Goal: Task Accomplishment & Management: Manage account settings

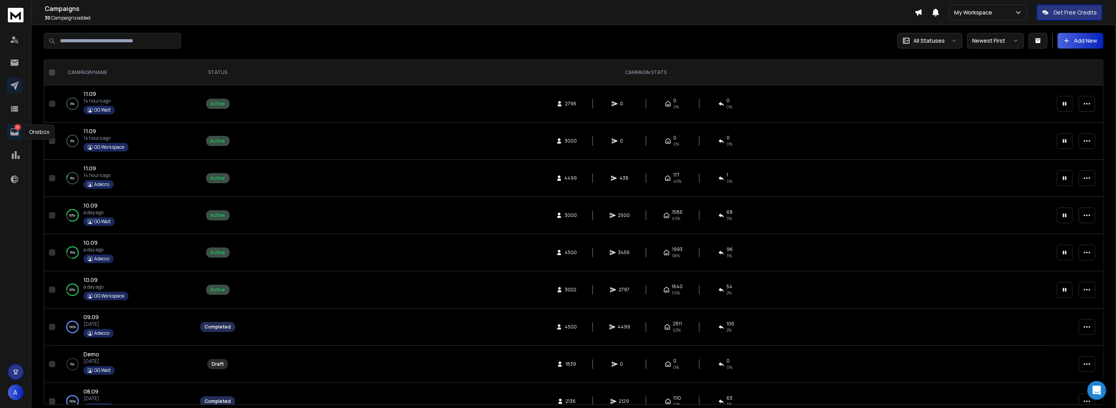
click at [16, 132] on icon at bounding box center [14, 132] width 8 height 7
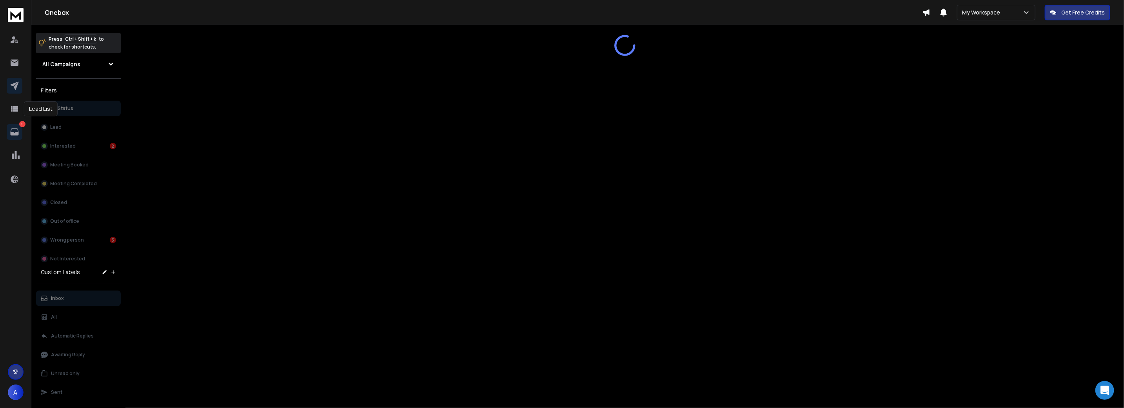
click at [12, 84] on icon at bounding box center [14, 86] width 8 height 8
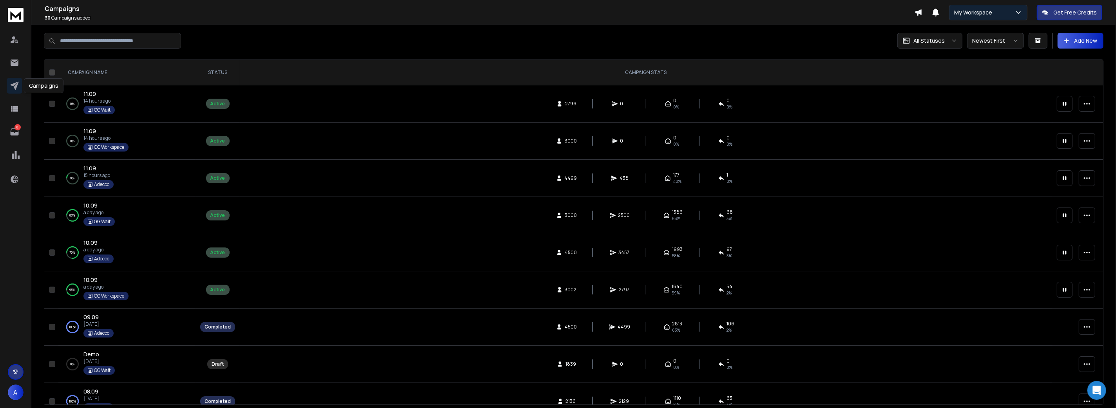
click at [997, 9] on div "My Workspace" at bounding box center [988, 13] width 68 height 8
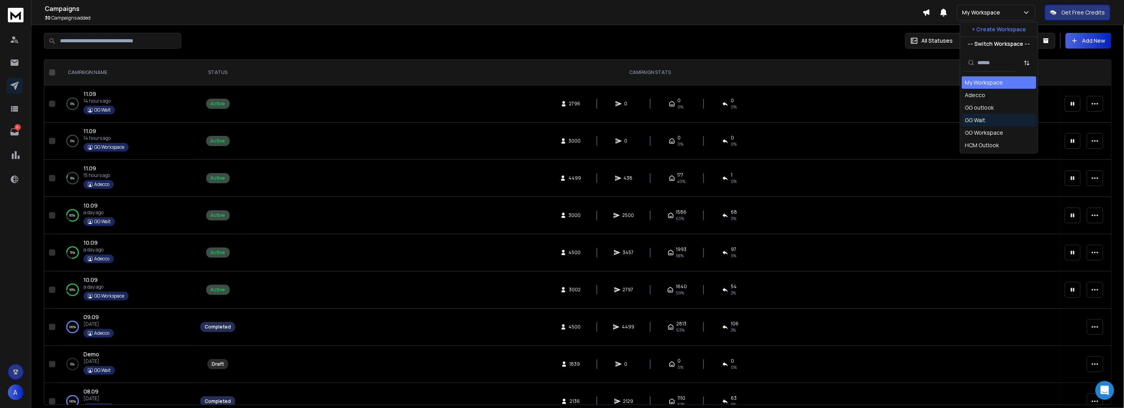
click at [980, 119] on div "GG Wait" at bounding box center [975, 120] width 20 height 8
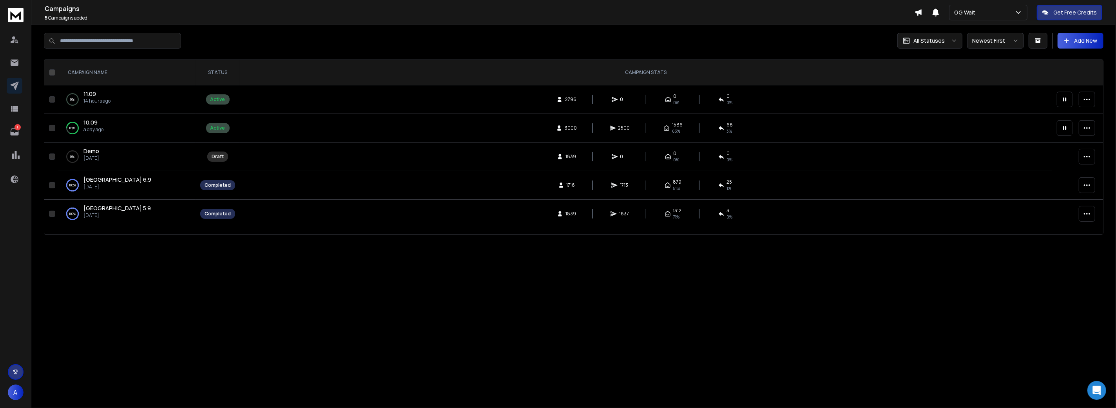
click at [368, 164] on td "1839 0 0 0% 0 0%" at bounding box center [646, 157] width 812 height 29
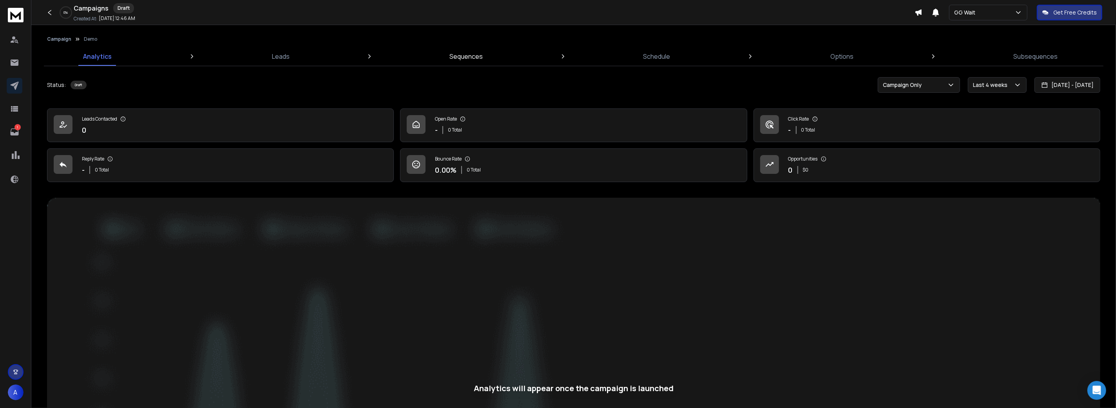
click at [458, 57] on p "Sequences" at bounding box center [466, 56] width 33 height 9
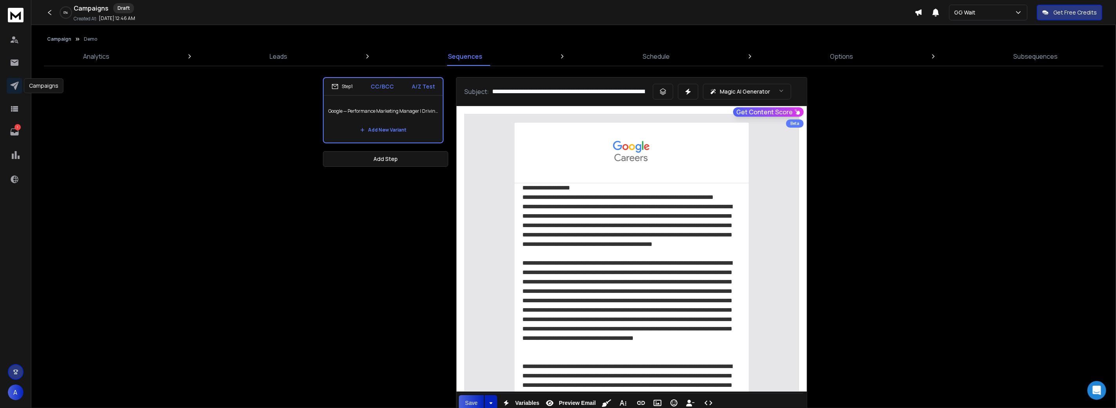
click at [15, 86] on icon at bounding box center [14, 86] width 8 height 8
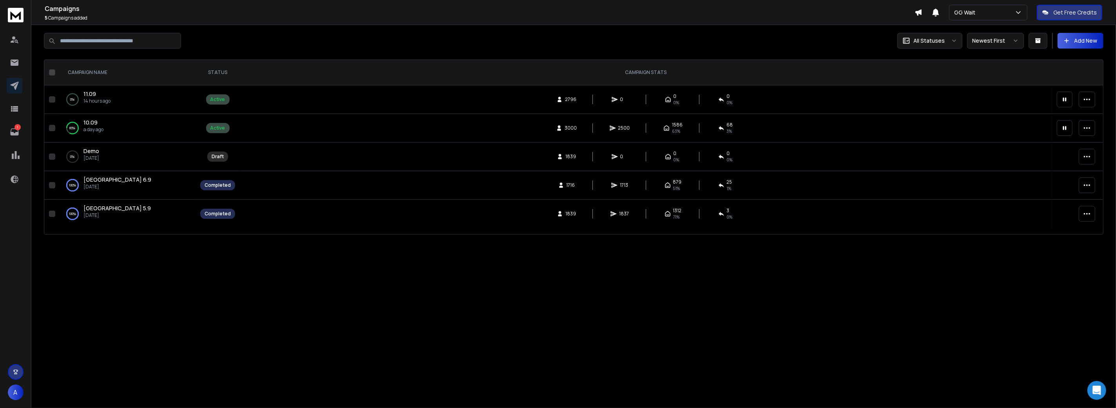
click at [1083, 156] on icon "button" at bounding box center [1087, 157] width 8 height 8
click at [1058, 210] on div "Duplicate Campaign" at bounding box center [1067, 212] width 64 height 8
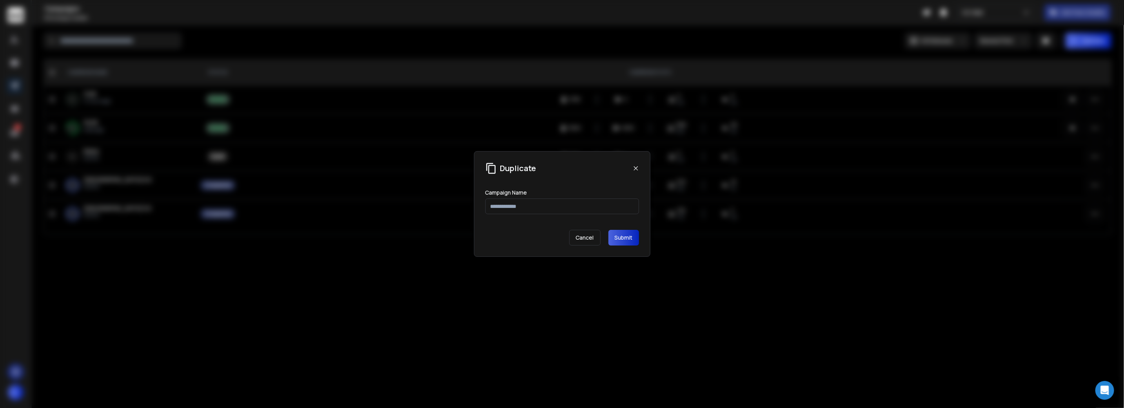
click at [572, 210] on input "text" at bounding box center [562, 207] width 154 height 16
type input "******"
click at [633, 242] on button "Submit" at bounding box center [623, 238] width 31 height 16
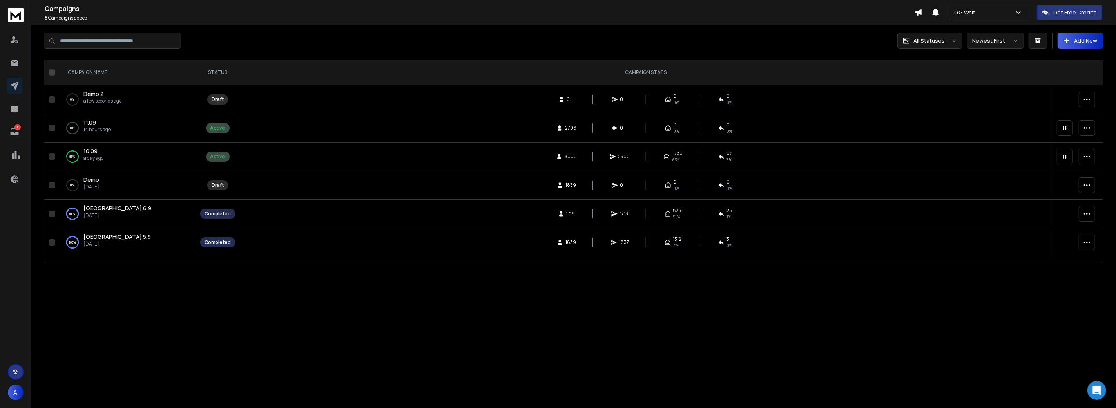
click at [335, 103] on div "0 0 0 0% 0 0%" at bounding box center [646, 99] width 803 height 13
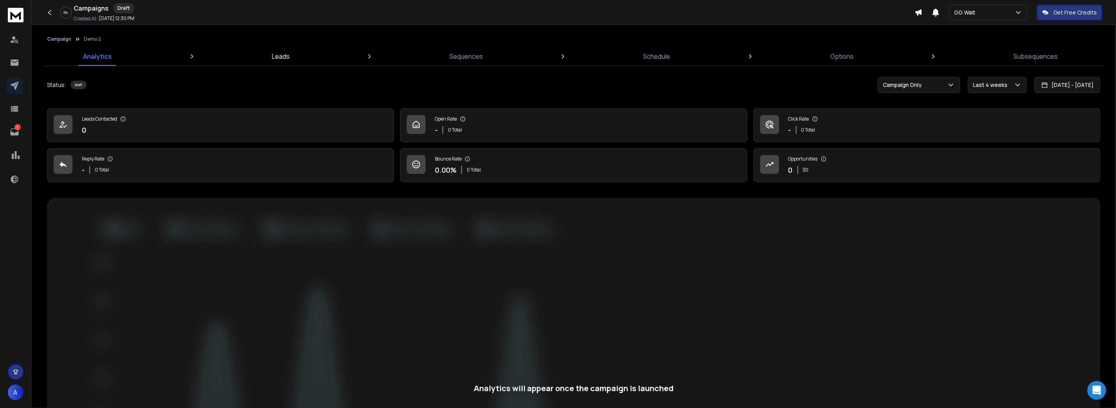
click at [277, 53] on p "Leads" at bounding box center [281, 56] width 18 height 9
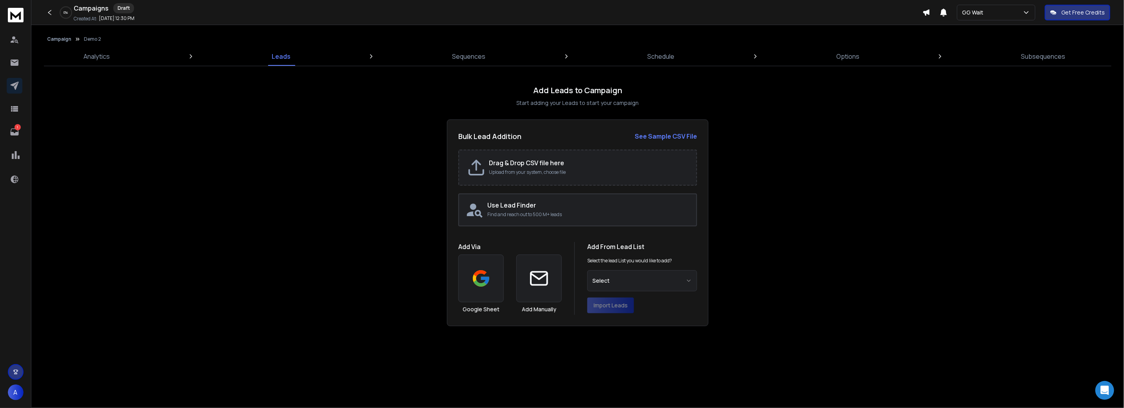
click at [531, 171] on p "Upload from your system, choose file" at bounding box center [588, 172] width 199 height 6
type input "**********"
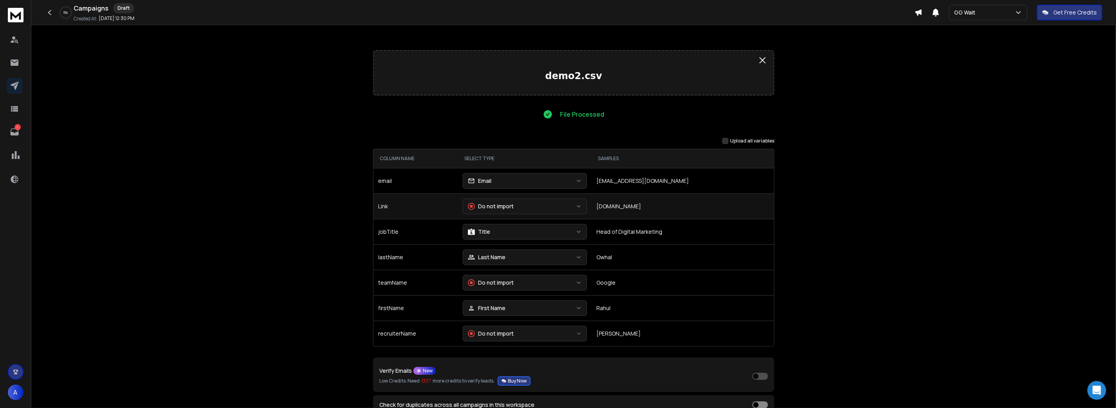
click at [587, 209] on button "Do not import" at bounding box center [525, 207] width 124 height 16
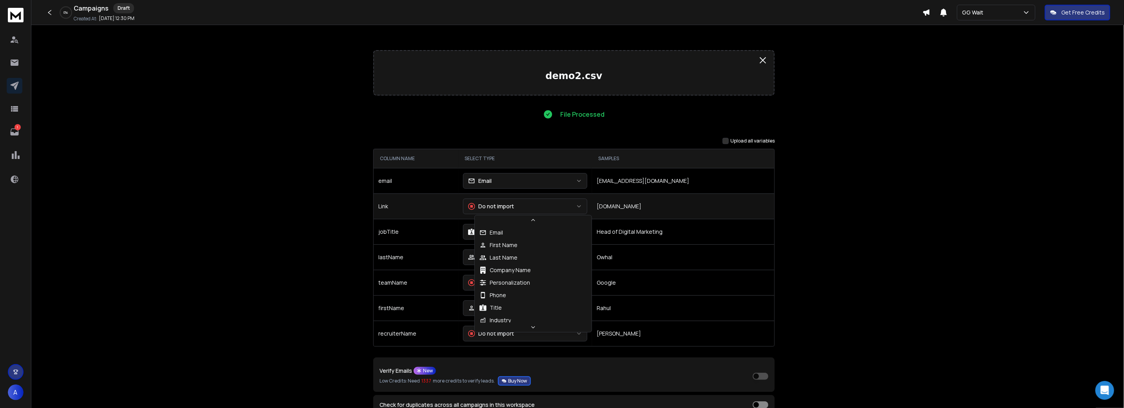
scroll to position [79, 0]
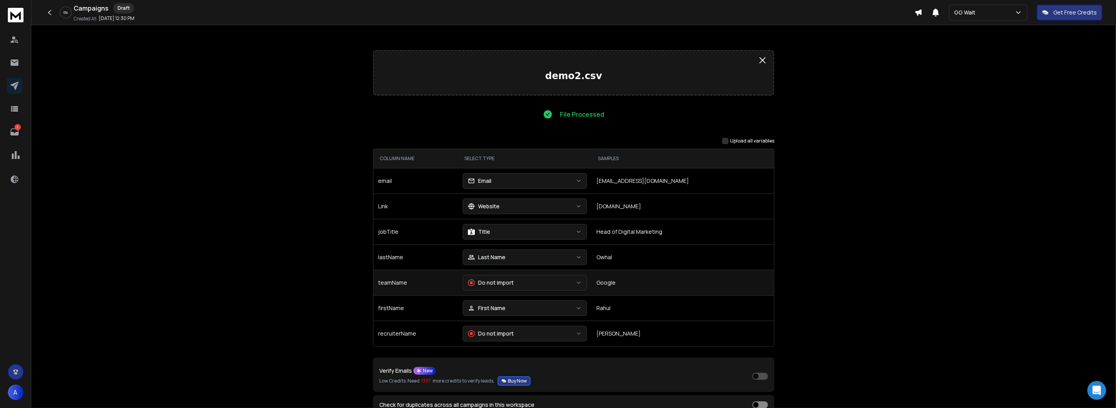
click at [538, 282] on button "Do not import" at bounding box center [525, 283] width 124 height 16
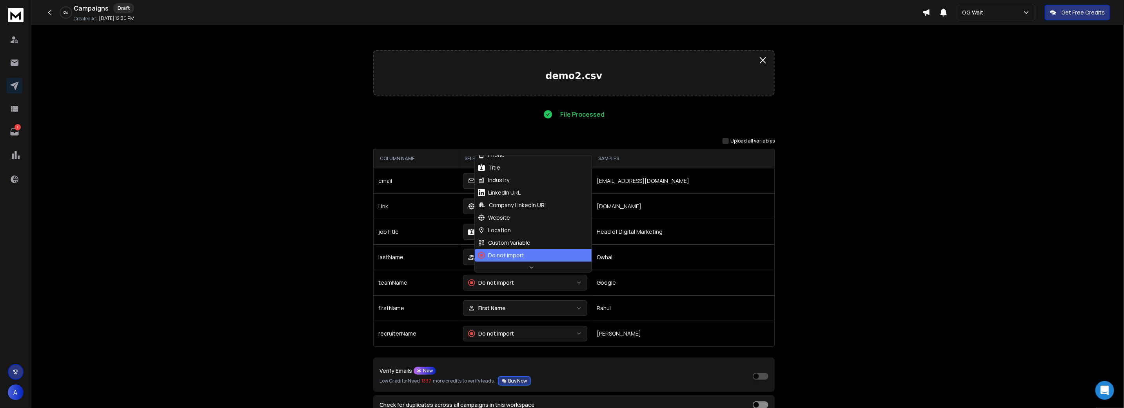
scroll to position [0, 0]
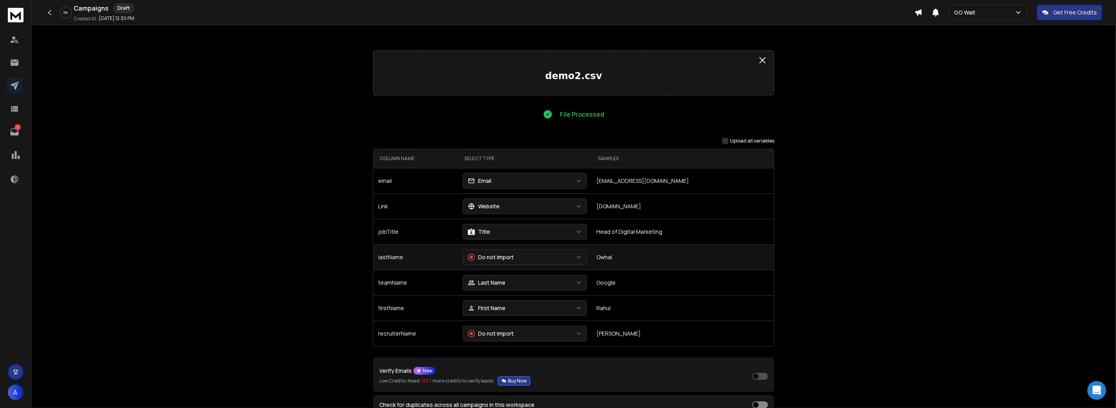
click at [567, 263] on button "Do not import" at bounding box center [525, 258] width 124 height 16
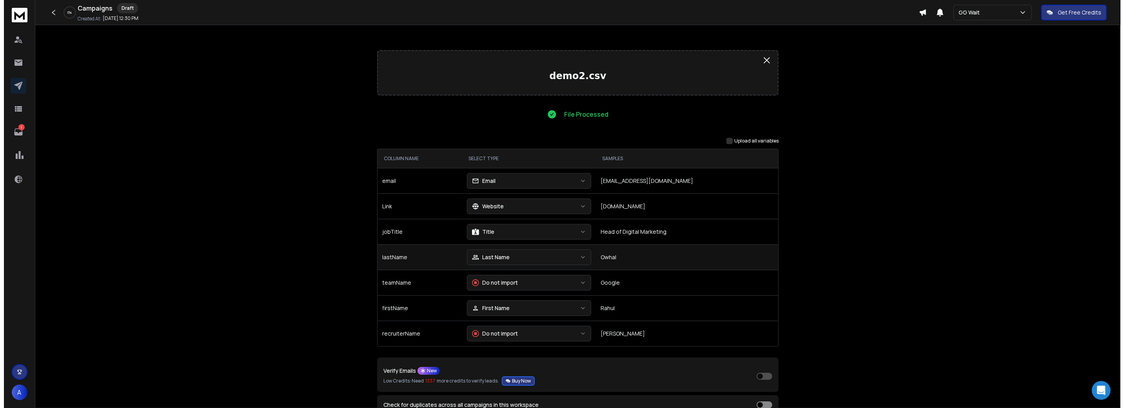
scroll to position [49, 0]
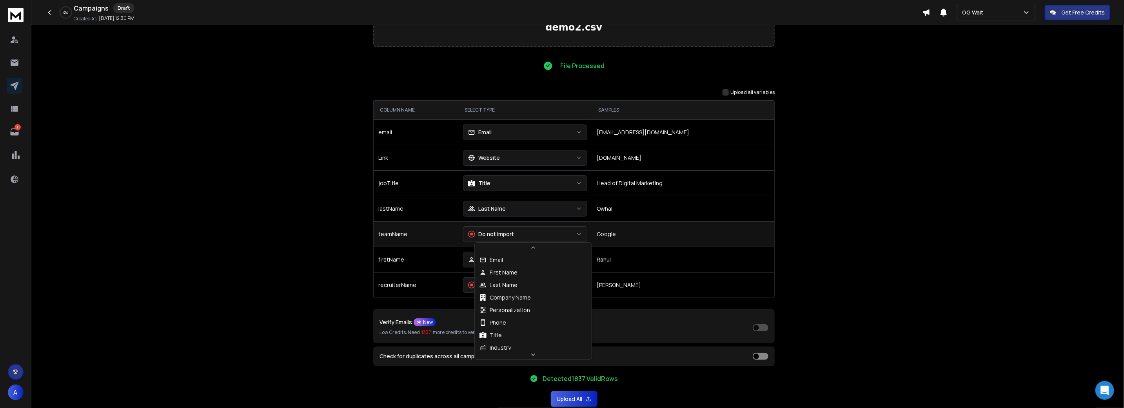
click at [587, 235] on button "Do not import" at bounding box center [525, 235] width 124 height 16
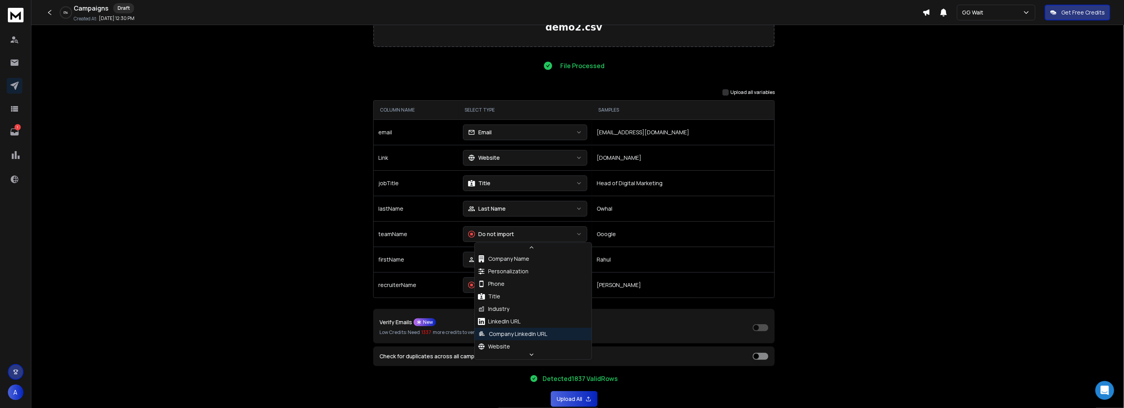
scroll to position [71, 0]
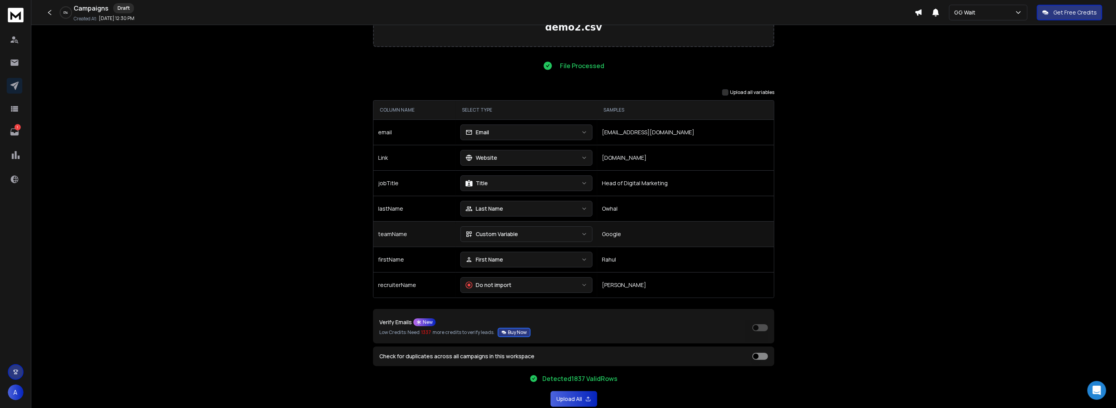
click at [593, 231] on button "Custom Variable" at bounding box center [527, 235] width 132 height 16
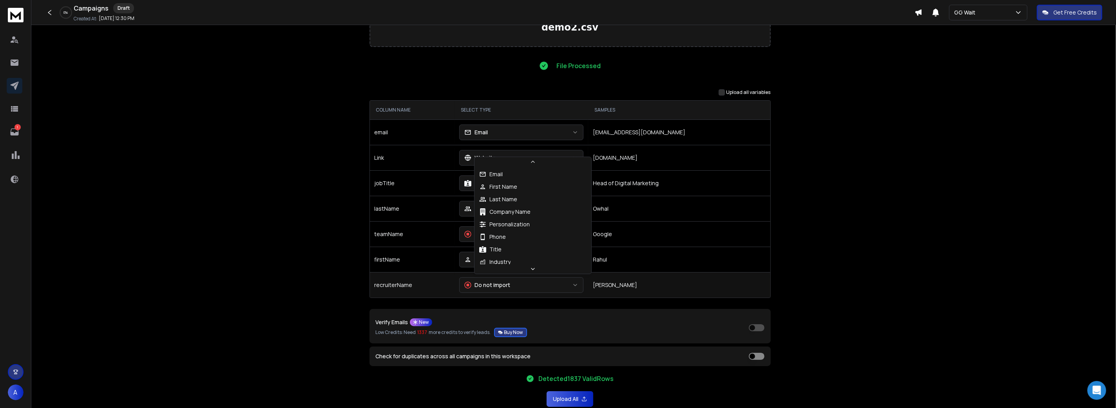
click at [576, 284] on button "Do not import" at bounding box center [521, 285] width 124 height 16
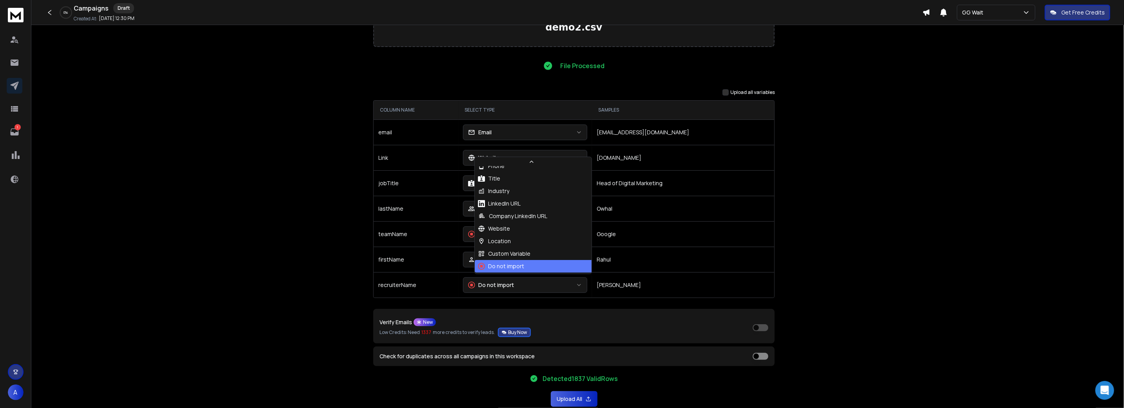
scroll to position [54, 0]
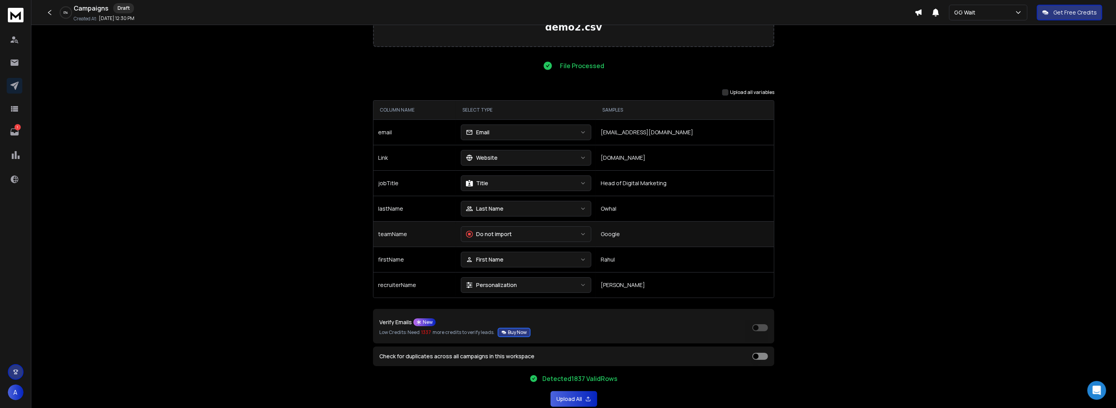
click at [591, 233] on button "Do not import" at bounding box center [526, 235] width 130 height 16
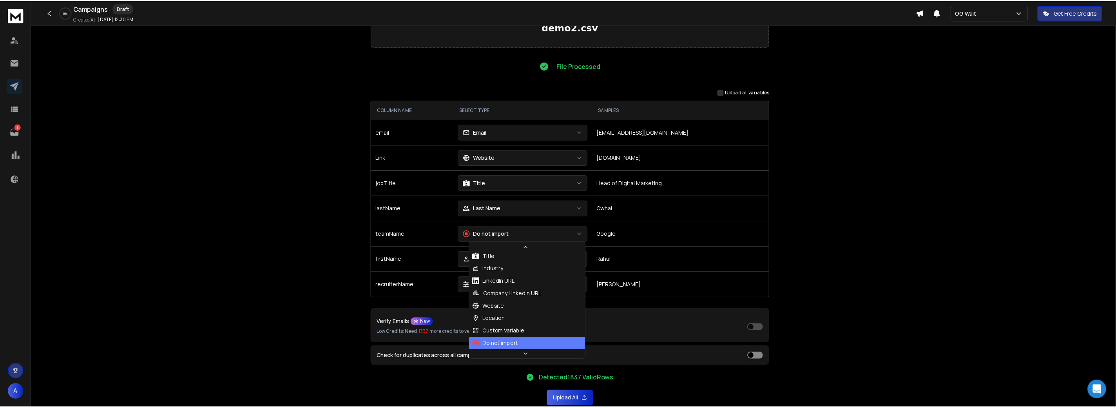
scroll to position [71, 0]
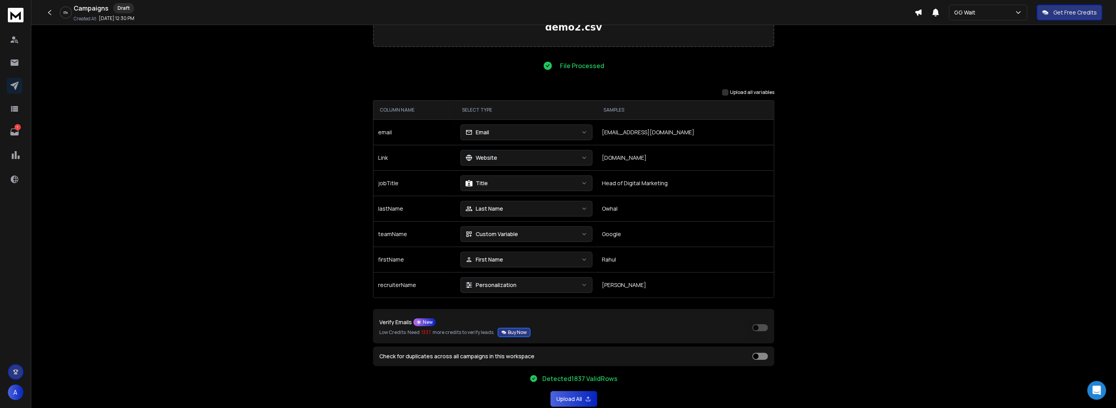
click at [578, 397] on button "Upload All" at bounding box center [574, 400] width 47 height 16
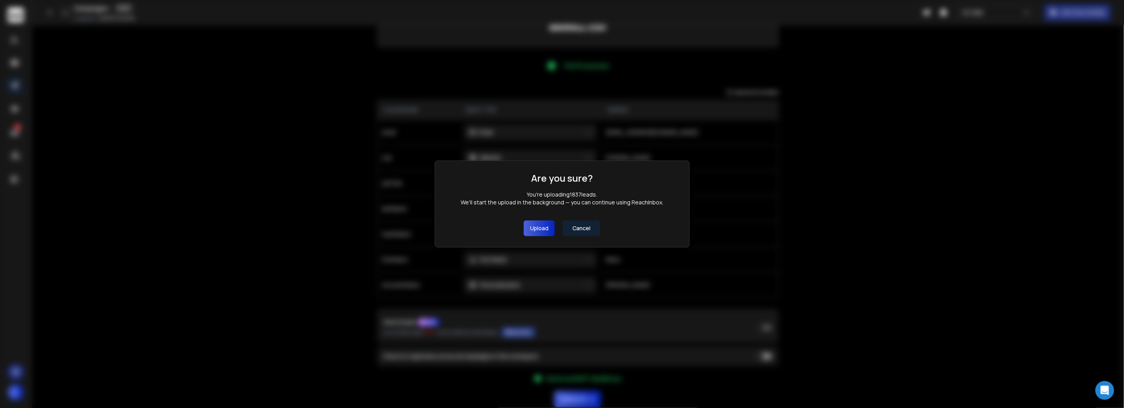
click at [536, 227] on button "Upload" at bounding box center [539, 229] width 31 height 16
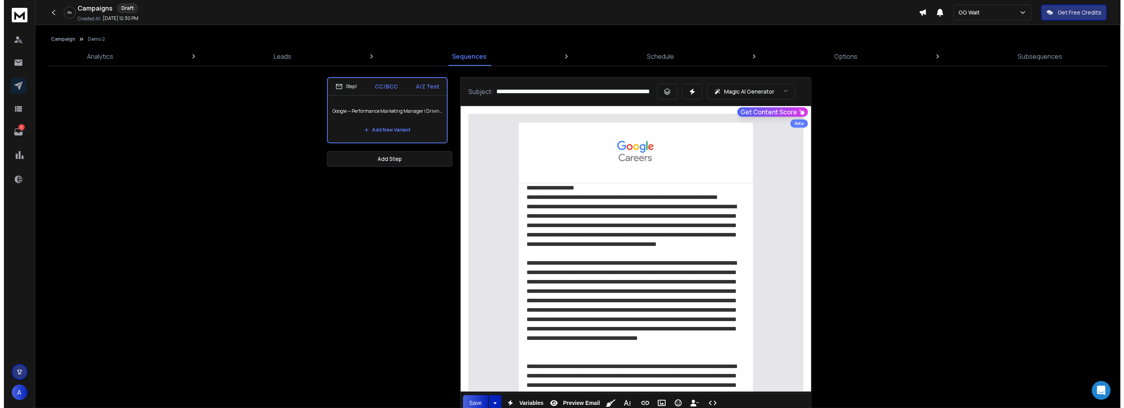
scroll to position [147, 0]
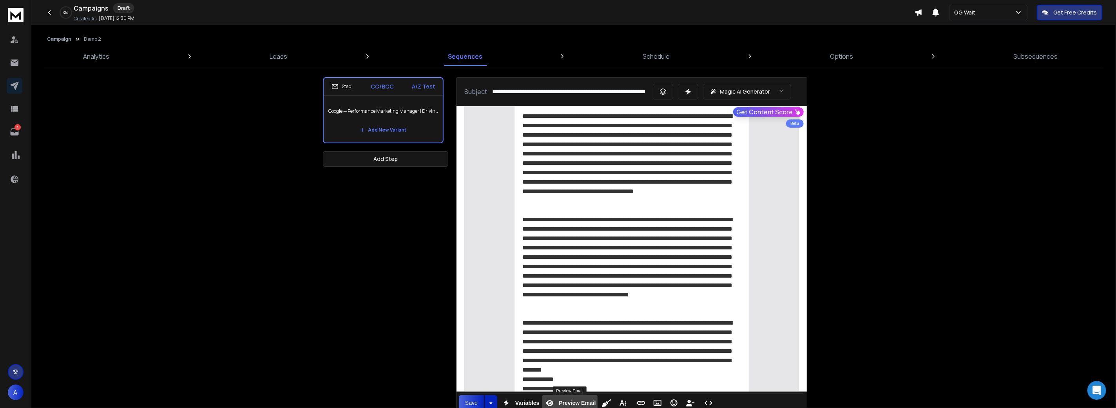
click at [563, 401] on span "Preview Email" at bounding box center [577, 403] width 40 height 7
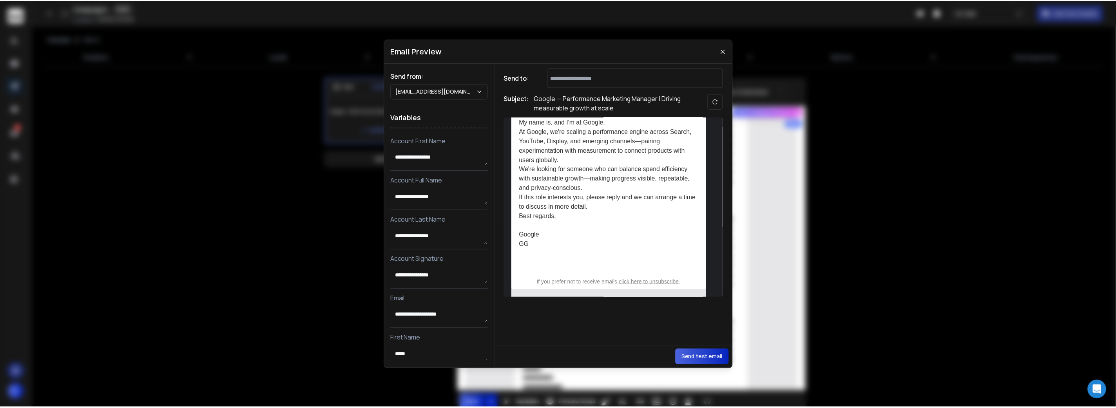
scroll to position [0, 0]
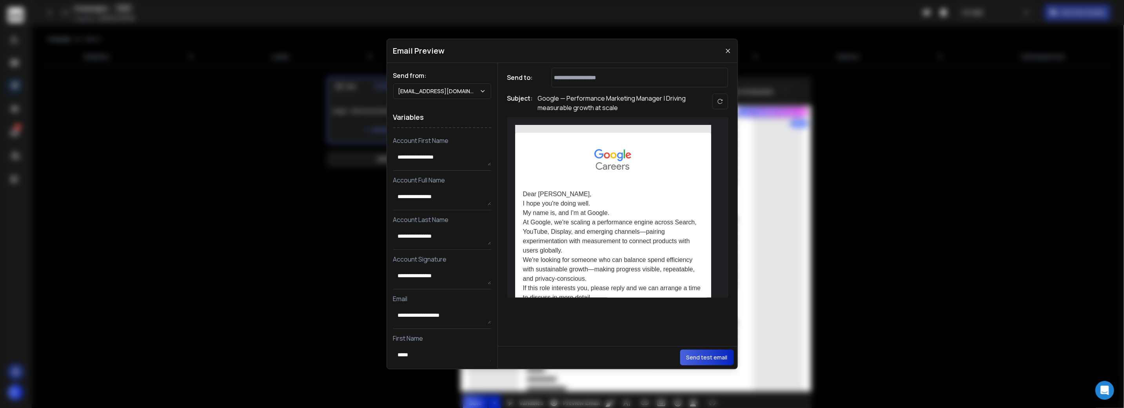
click at [443, 117] on h1 "Variables" at bounding box center [442, 117] width 98 height 21
click at [727, 50] on icon at bounding box center [727, 51] width 4 height 4
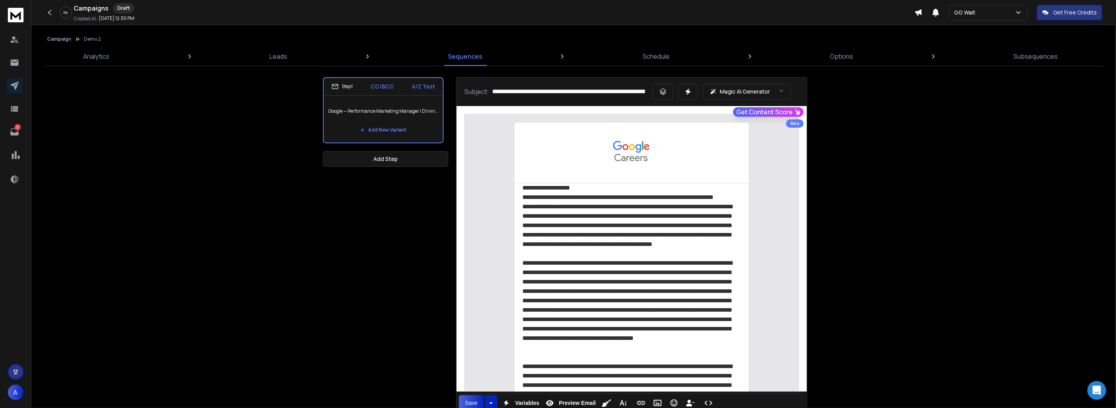
scroll to position [224, 0]
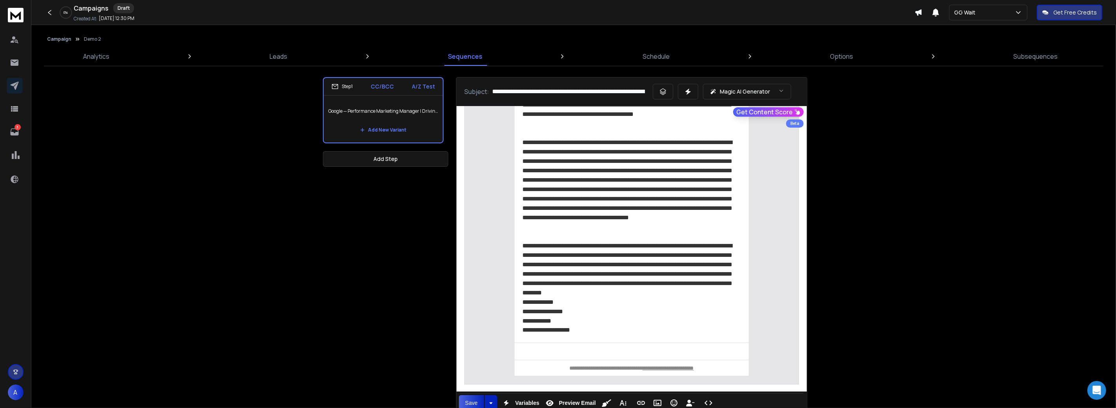
click at [588, 330] on div "**********" at bounding box center [631, 330] width 219 height 9
click at [526, 403] on span "Variables" at bounding box center [527, 403] width 27 height 7
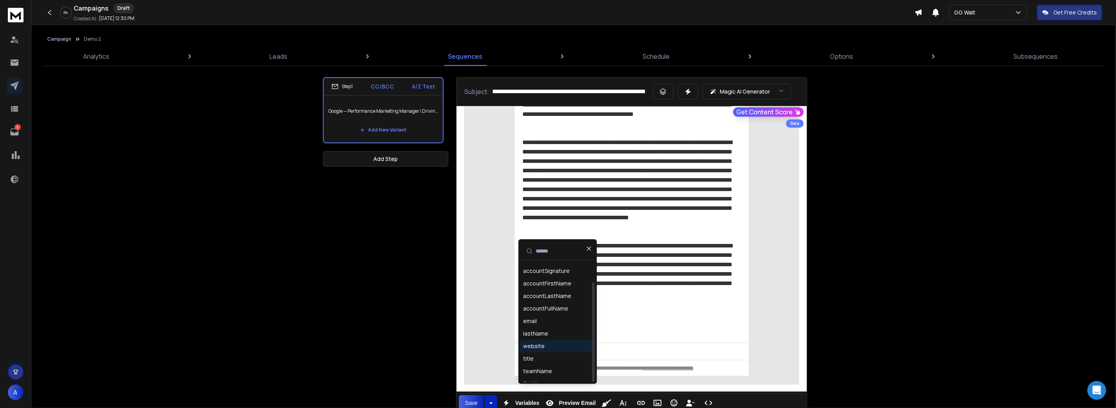
scroll to position [20, 0]
click at [588, 246] on icon at bounding box center [589, 249] width 6 height 6
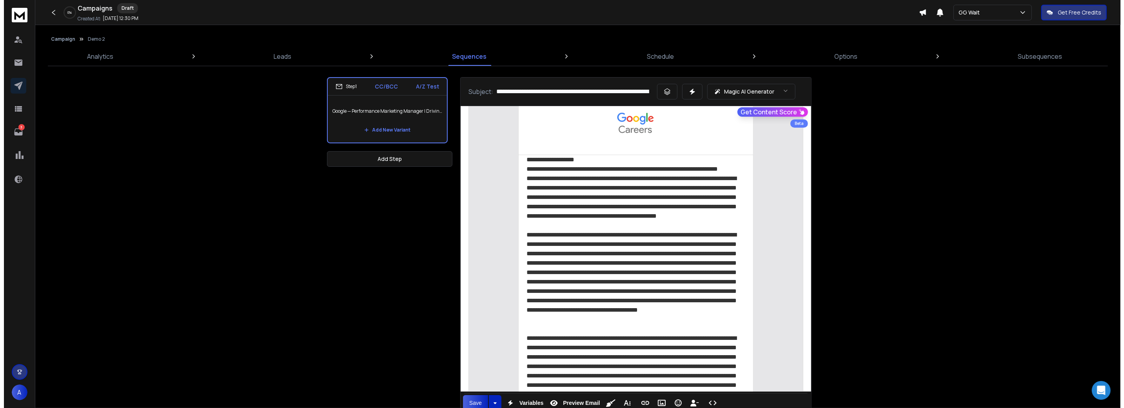
scroll to position [0, 0]
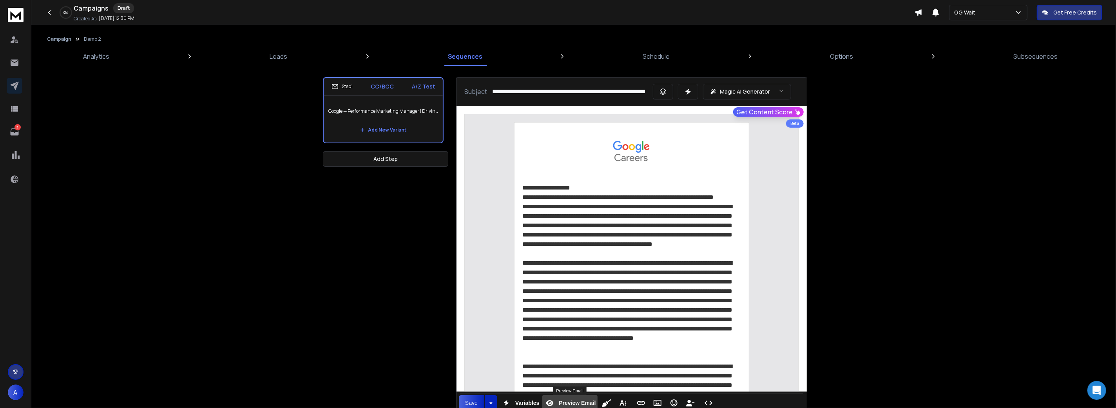
click at [553, 399] on div "Preview Email" at bounding box center [569, 403] width 55 height 13
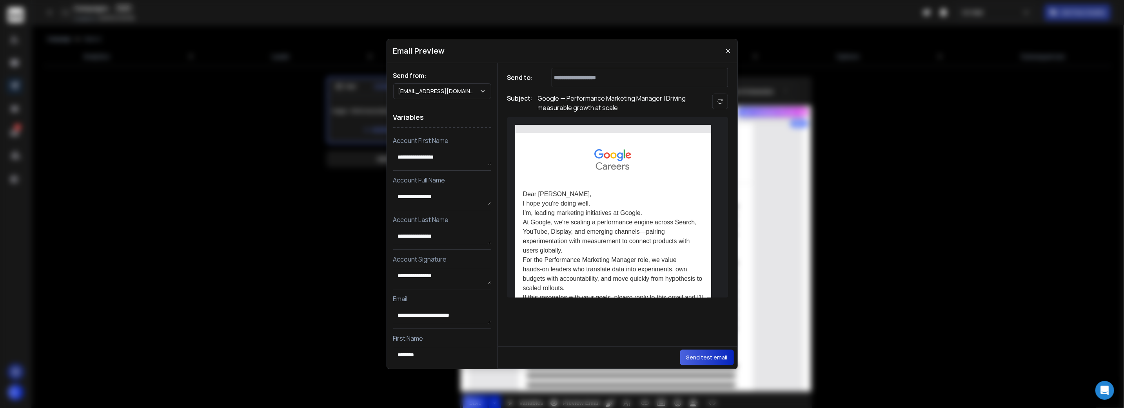
drag, startPoint x: 729, startPoint y: 189, endPoint x: 729, endPoint y: 201, distance: 12.2
click at [729, 201] on div "Send to: Subject: Google — Performance Marketing Manager | Driving measurable g…" at bounding box center [617, 180] width 239 height 235
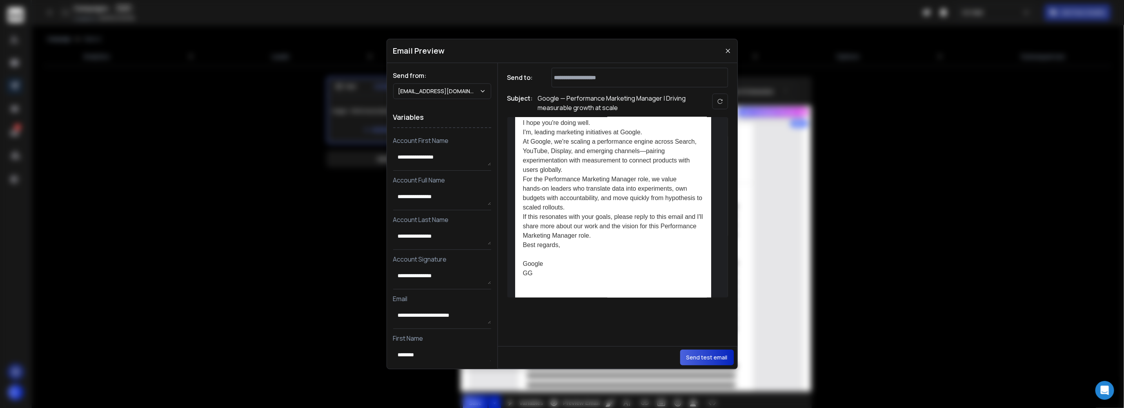
scroll to position [54, 0]
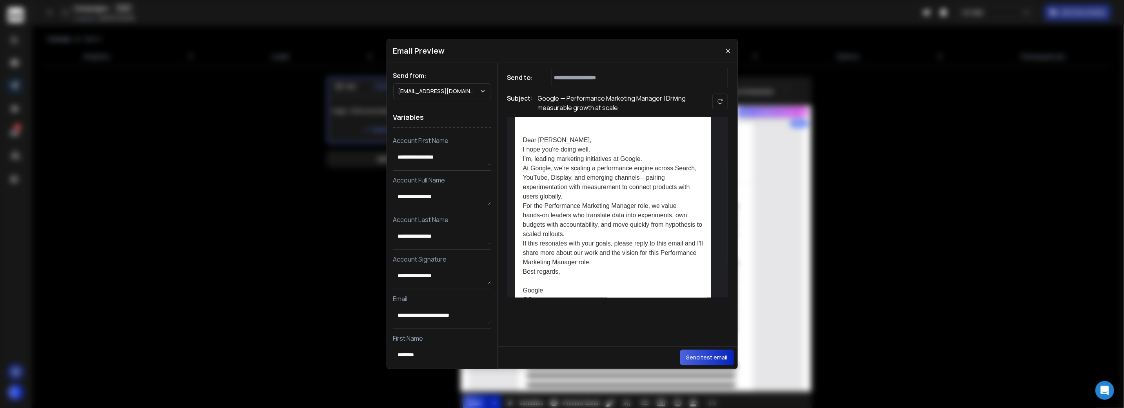
click at [728, 50] on icon at bounding box center [728, 51] width 6 height 6
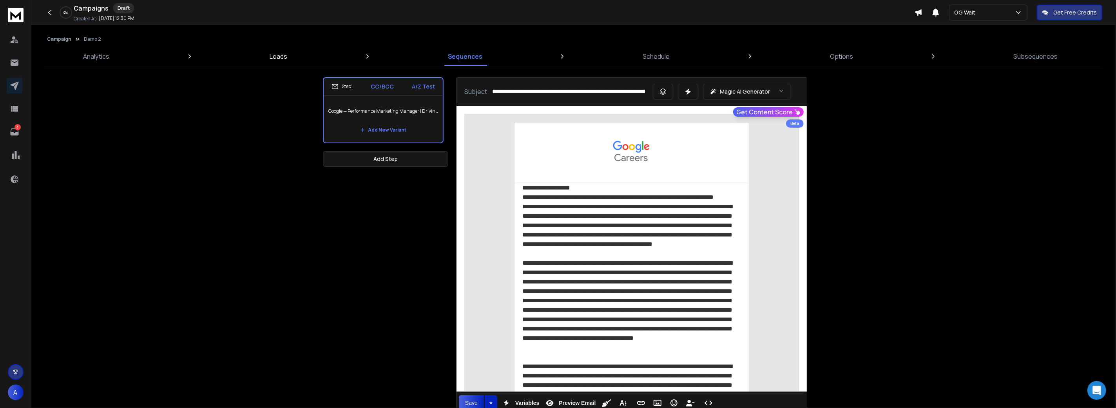
click at [283, 55] on p "Leads" at bounding box center [279, 56] width 18 height 9
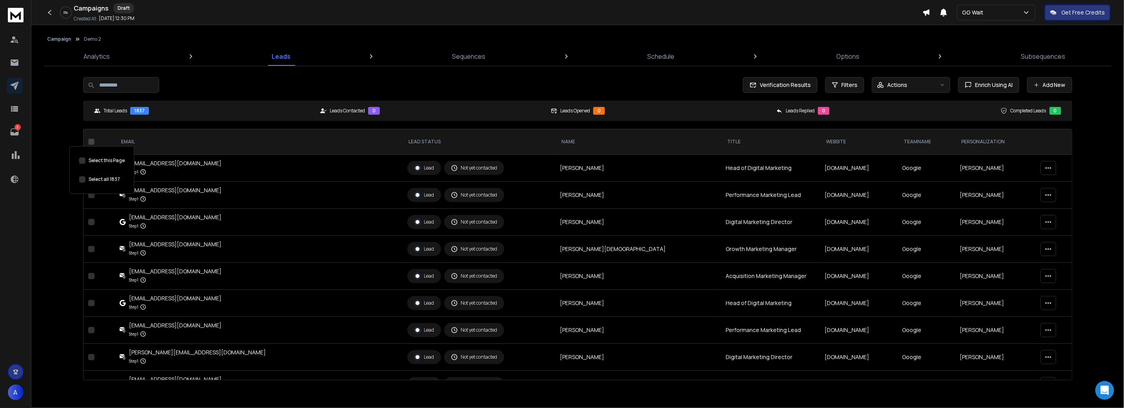
click at [82, 181] on button "Select this Page" at bounding box center [82, 179] width 6 height 6
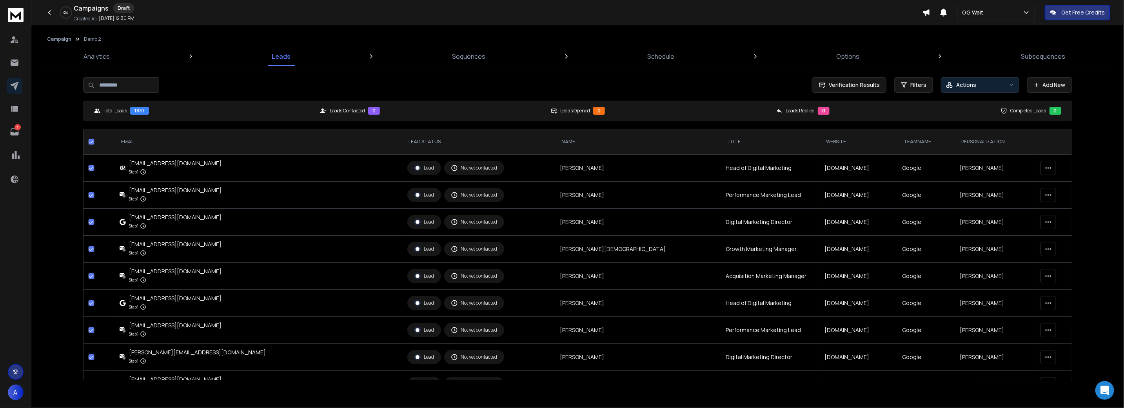
click at [1004, 87] on div "Actions" at bounding box center [976, 85] width 60 height 8
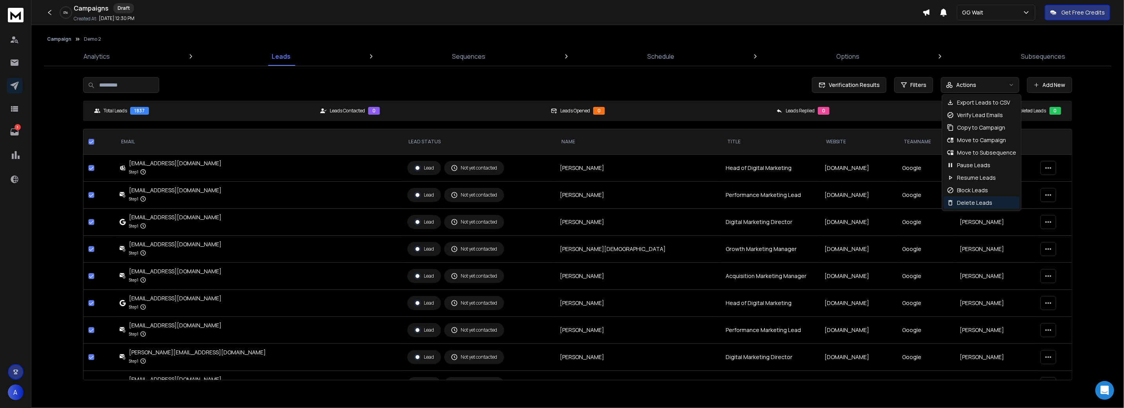
click at [964, 201] on p "Delete Leads" at bounding box center [974, 203] width 35 height 8
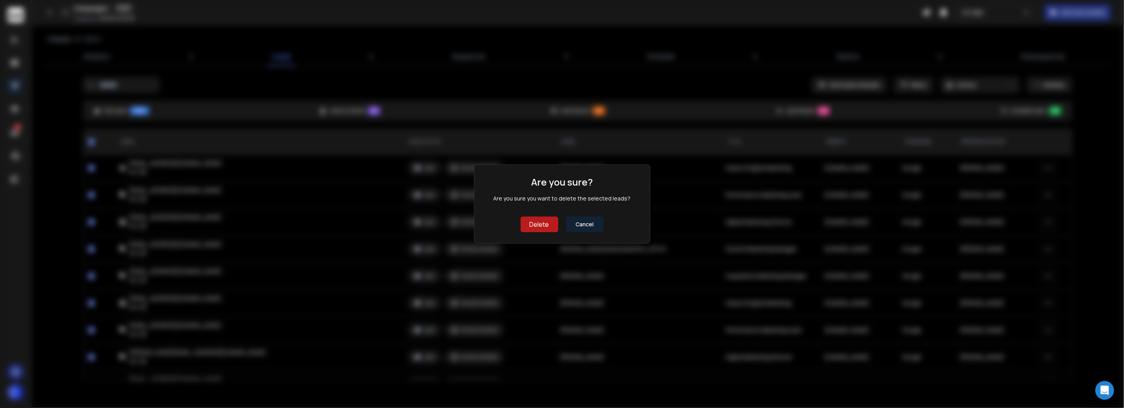
click at [541, 229] on button "Delete" at bounding box center [539, 225] width 38 height 16
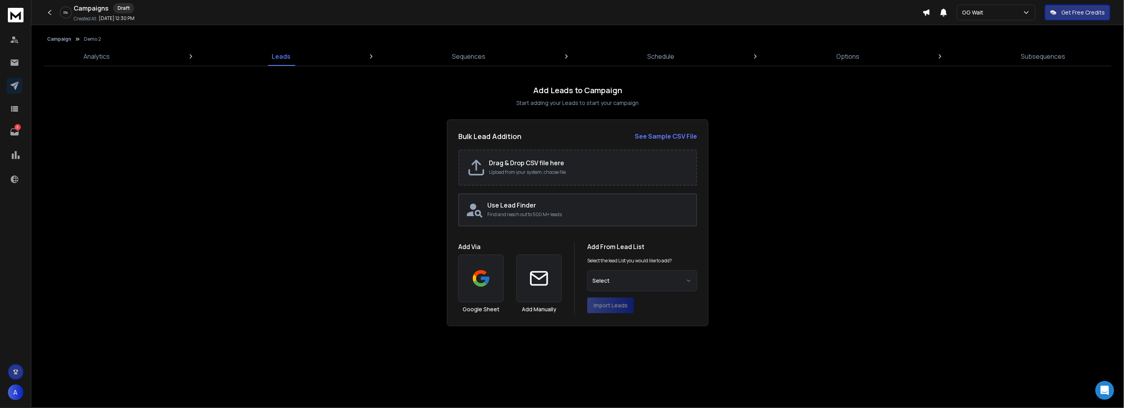
click at [552, 169] on p "Upload from your system, choose file" at bounding box center [588, 172] width 199 height 6
type input "**********"
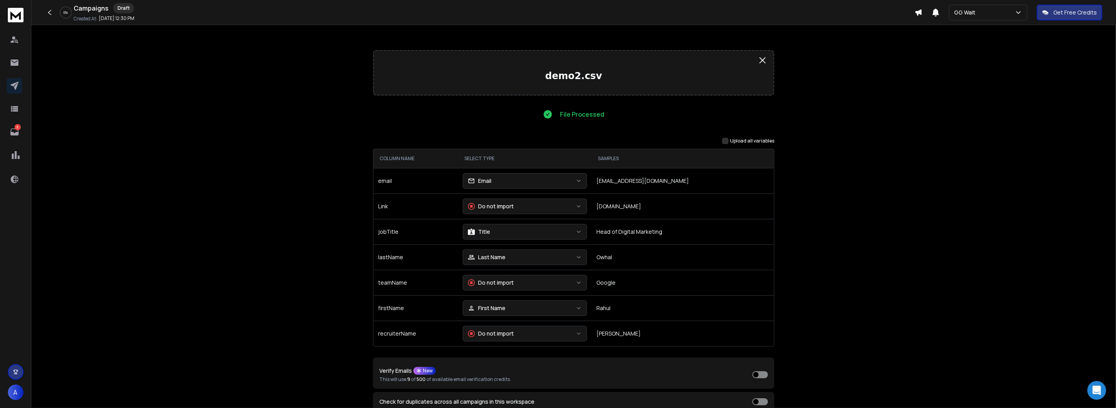
click at [743, 140] on label "Upload all variables" at bounding box center [752, 141] width 44 height 6
click at [729, 140] on button "Upload all variables" at bounding box center [725, 141] width 6 height 6
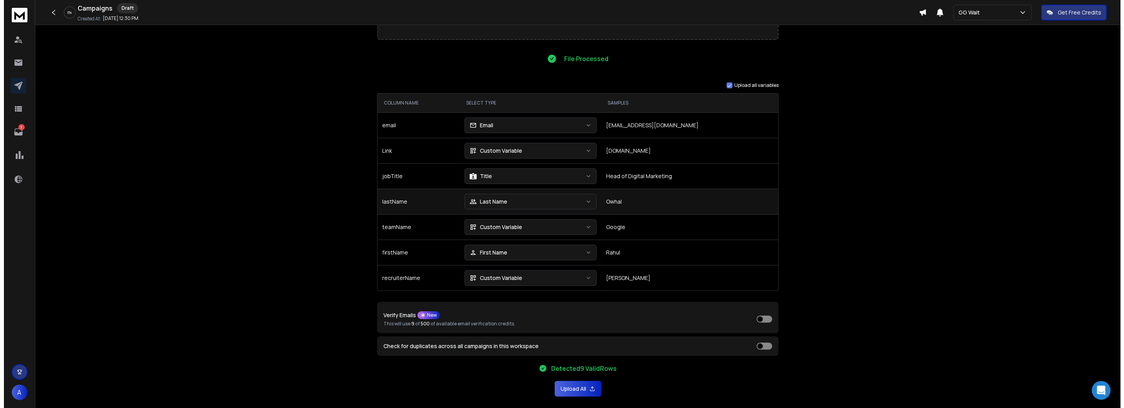
scroll to position [7, 0]
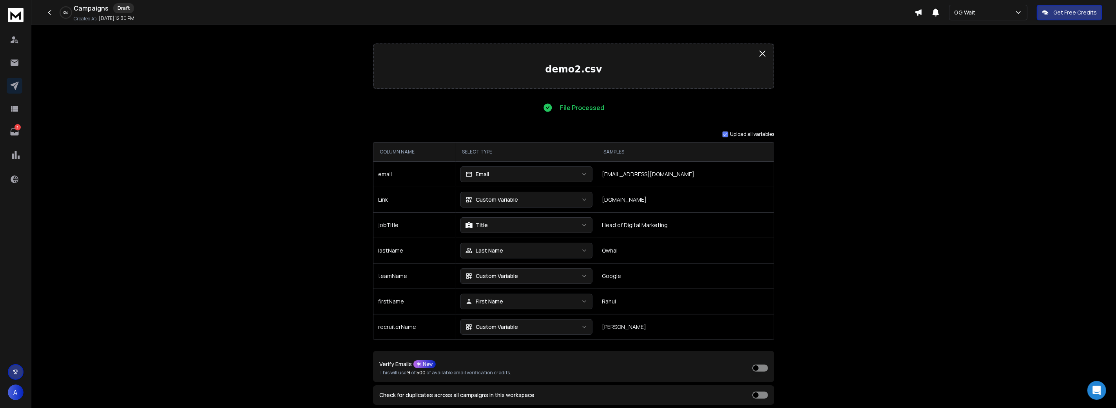
click at [727, 133] on button "Upload all variables" at bounding box center [725, 134] width 6 height 6
click at [593, 227] on button "Title" at bounding box center [527, 226] width 132 height 16
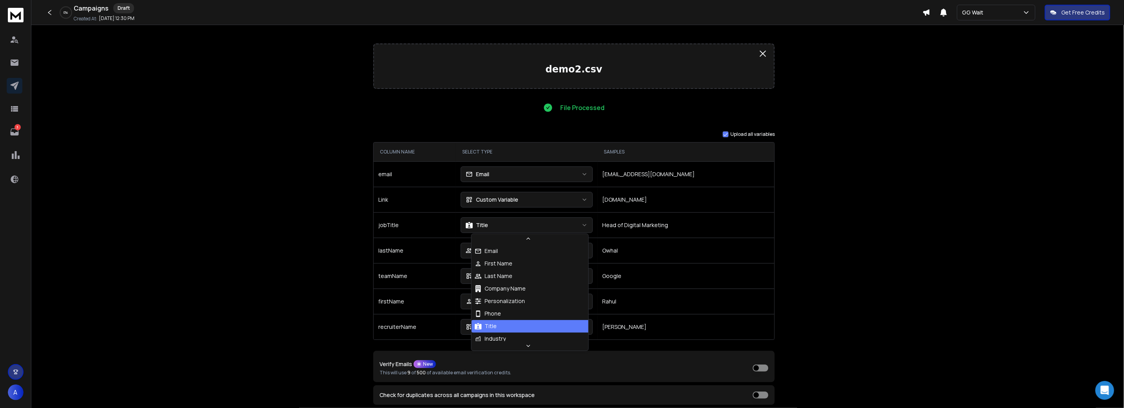
scroll to position [71, 0]
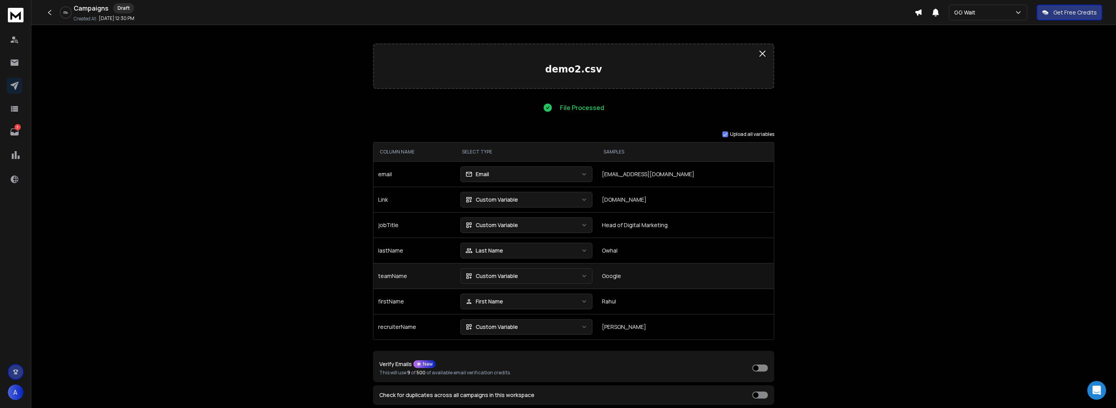
click at [587, 273] on icon "button" at bounding box center [584, 276] width 6 height 6
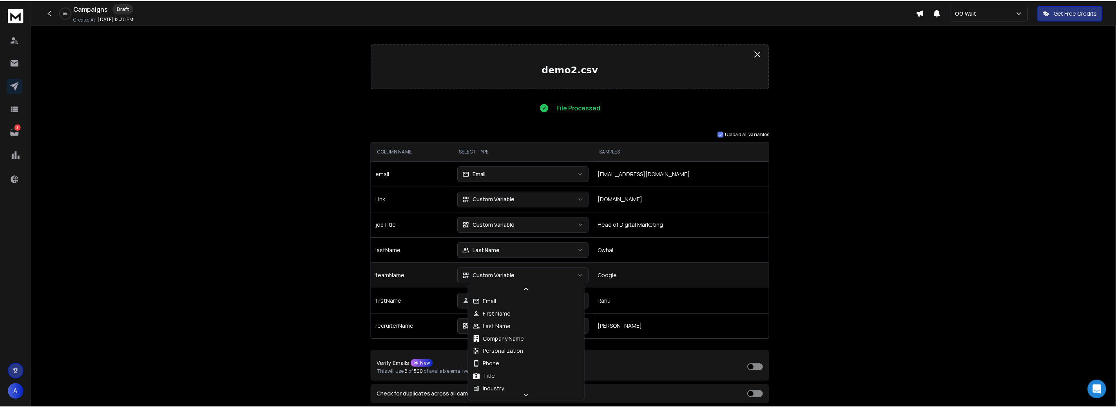
scroll to position [66, 0]
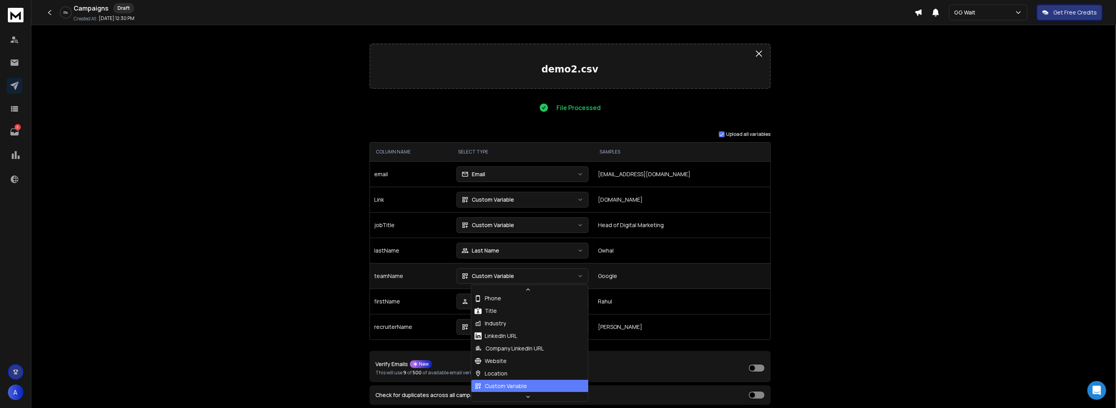
click at [584, 273] on icon "button" at bounding box center [580, 276] width 6 height 6
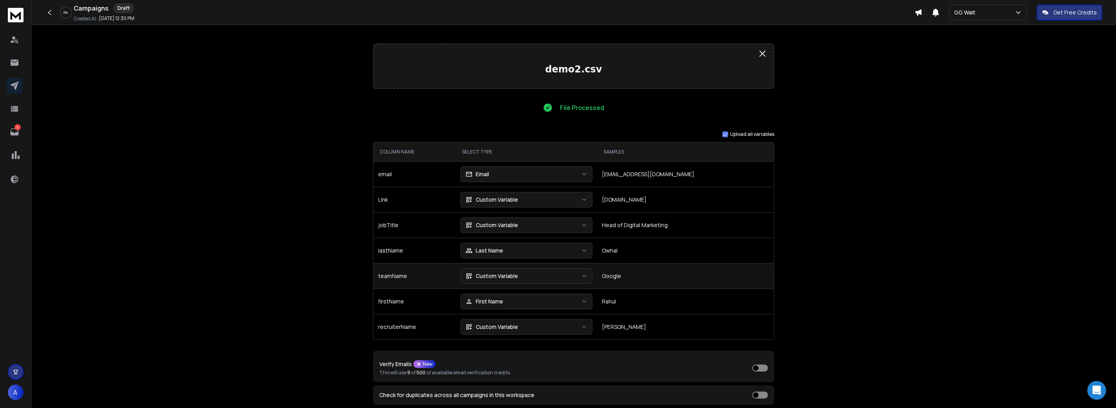
scroll to position [56, 0]
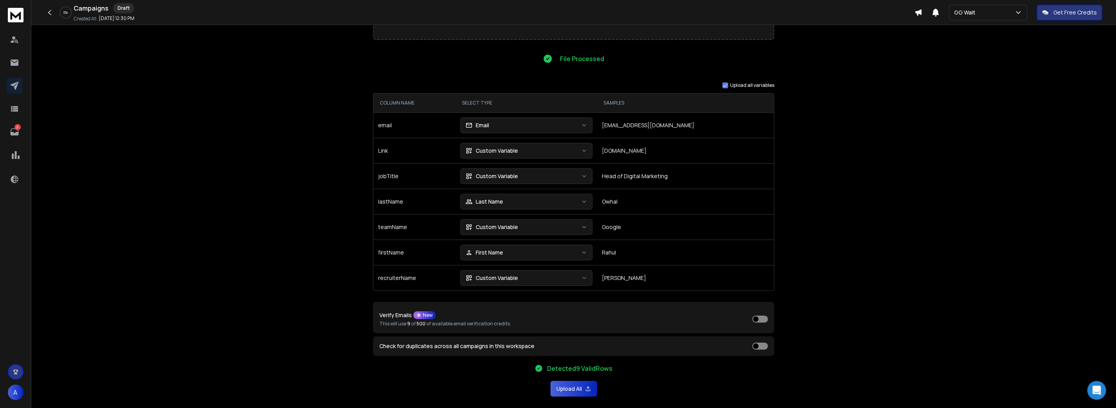
click at [575, 390] on button "Upload All" at bounding box center [574, 389] width 47 height 16
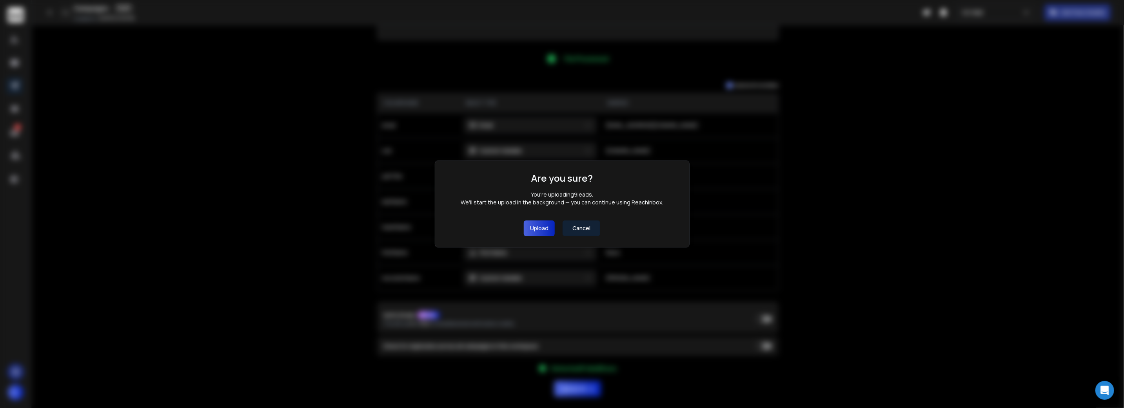
click at [532, 227] on button "Upload" at bounding box center [539, 229] width 31 height 16
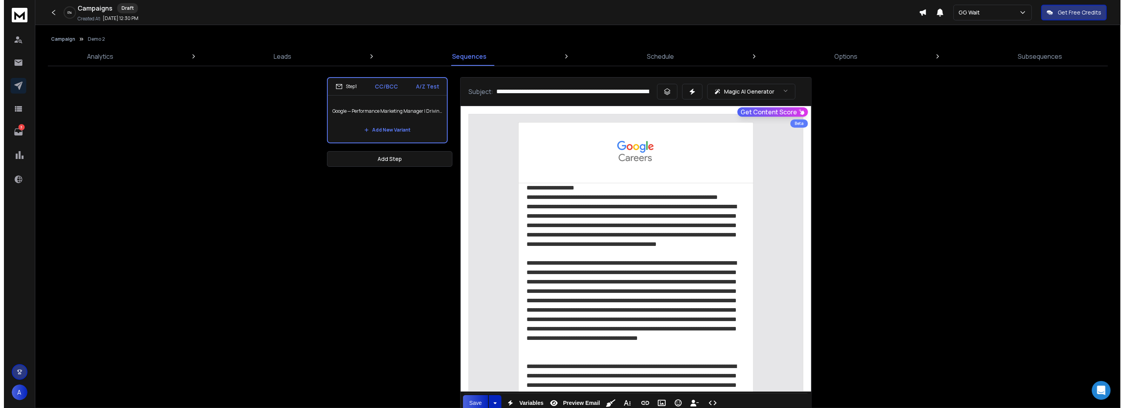
scroll to position [196, 0]
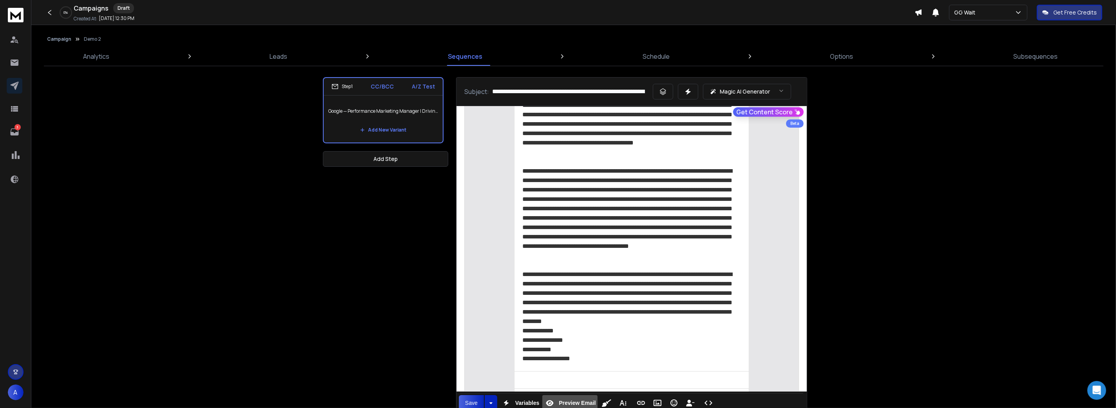
click at [568, 403] on span "Preview Email" at bounding box center [577, 403] width 40 height 7
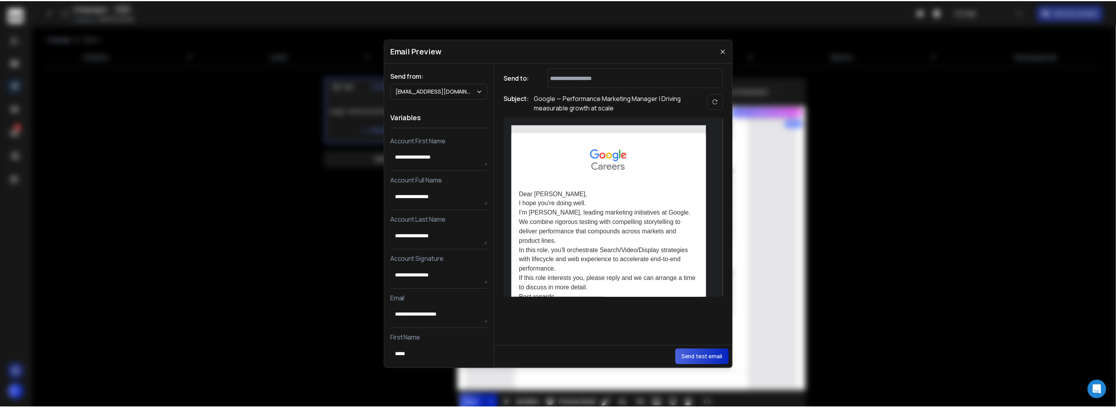
scroll to position [82, 0]
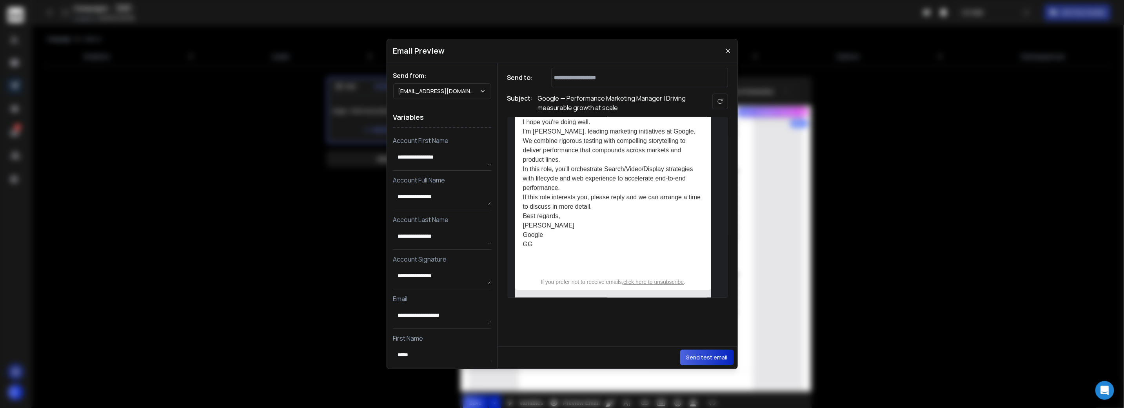
click at [727, 51] on icon at bounding box center [727, 51] width 4 height 4
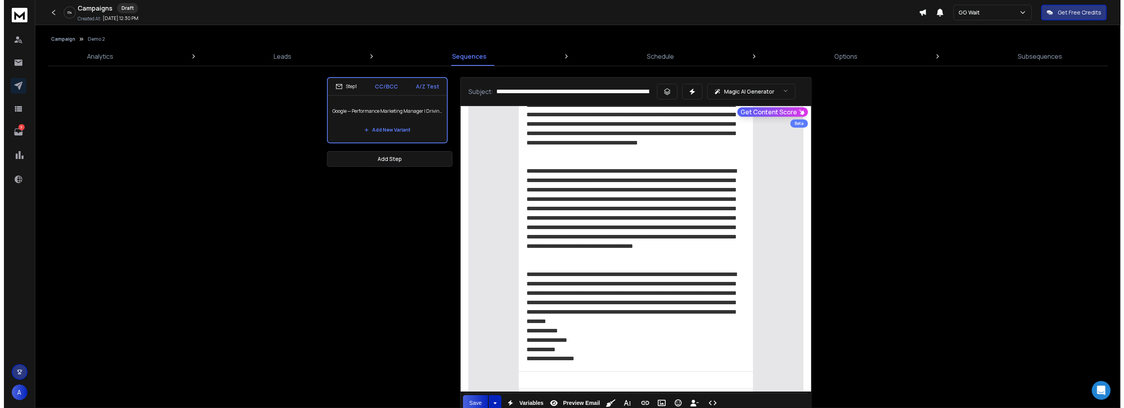
scroll to position [224, 0]
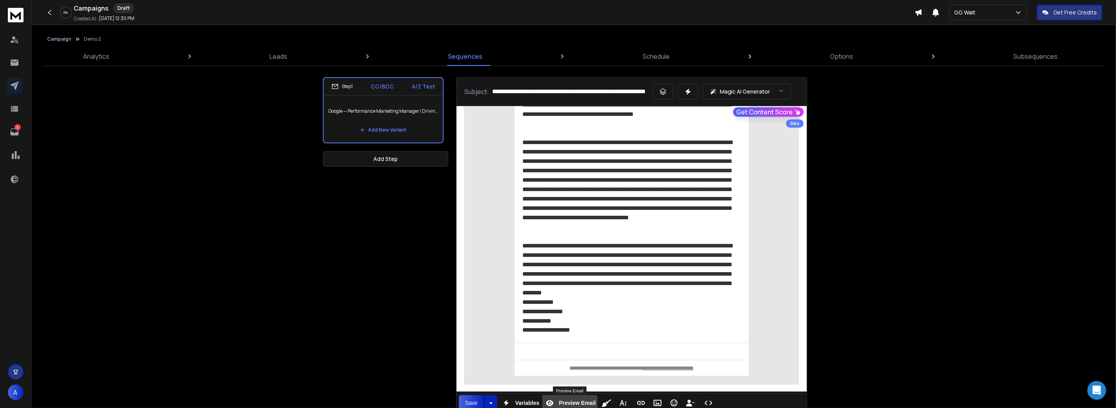
click at [580, 400] on span "Preview Email" at bounding box center [577, 403] width 40 height 7
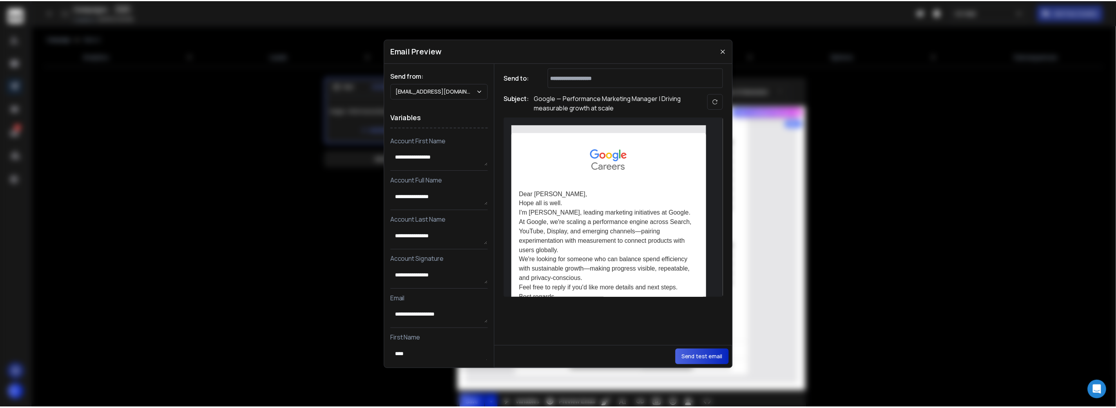
scroll to position [82, 0]
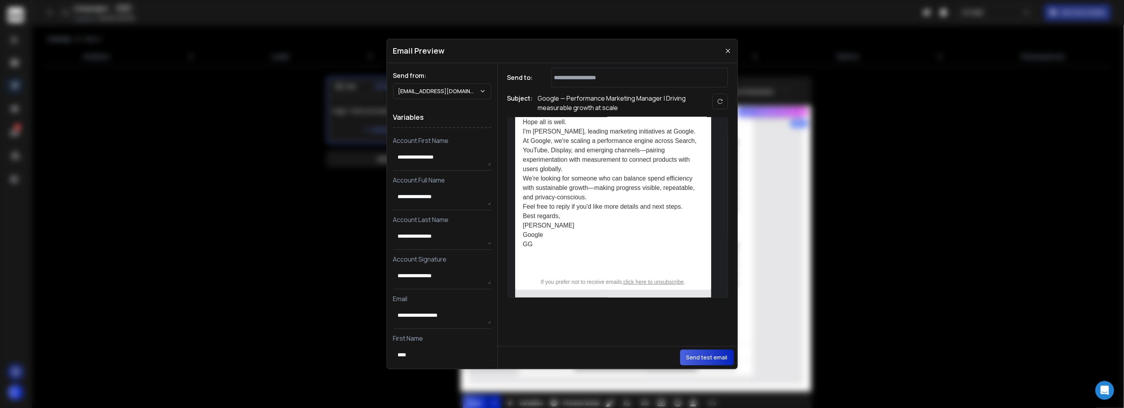
click at [728, 54] on div "Email Preview" at bounding box center [562, 51] width 350 height 24
click at [728, 52] on icon at bounding box center [728, 51] width 6 height 6
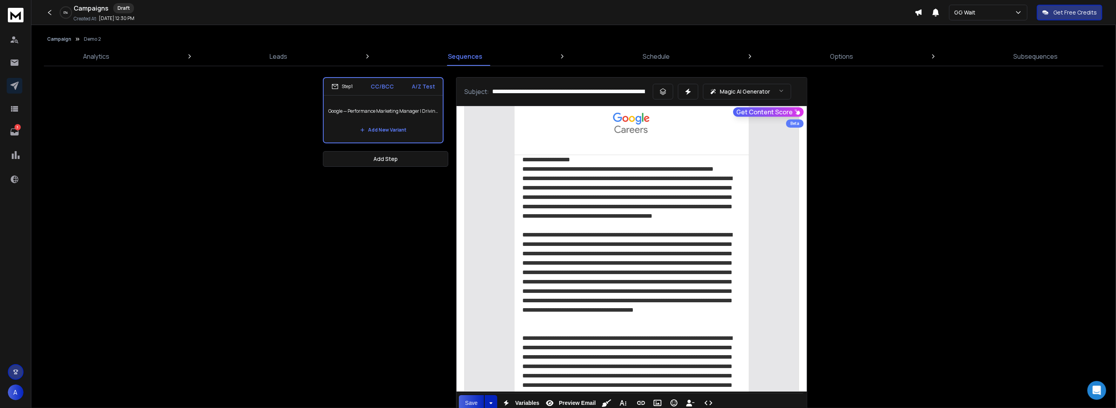
scroll to position [0, 0]
